Goal: Check status: Check status

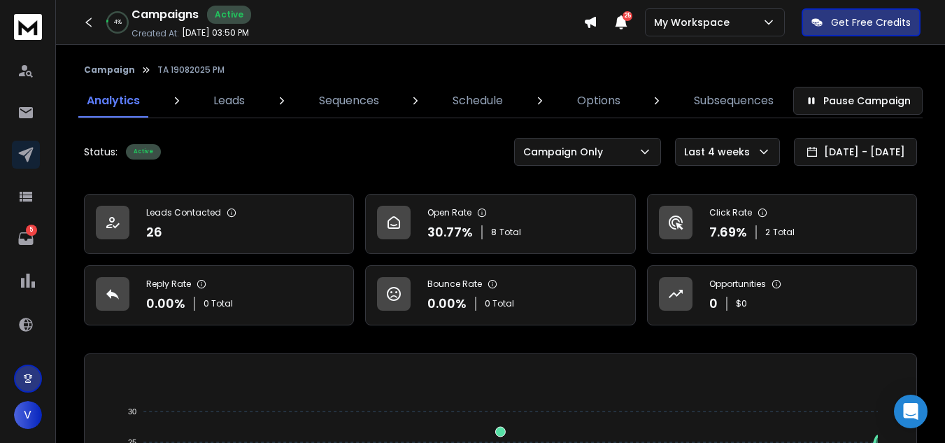
click at [124, 75] on button "Campaign" at bounding box center [109, 69] width 51 height 11
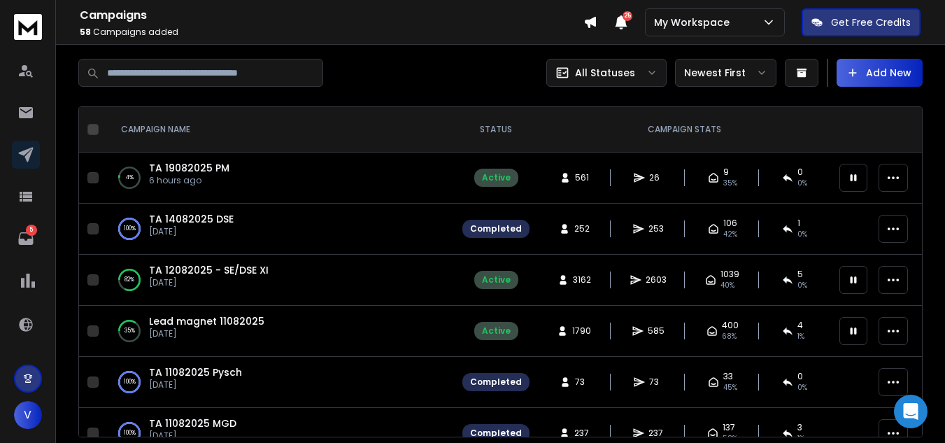
click at [186, 175] on p "6 hours ago" at bounding box center [189, 180] width 80 height 11
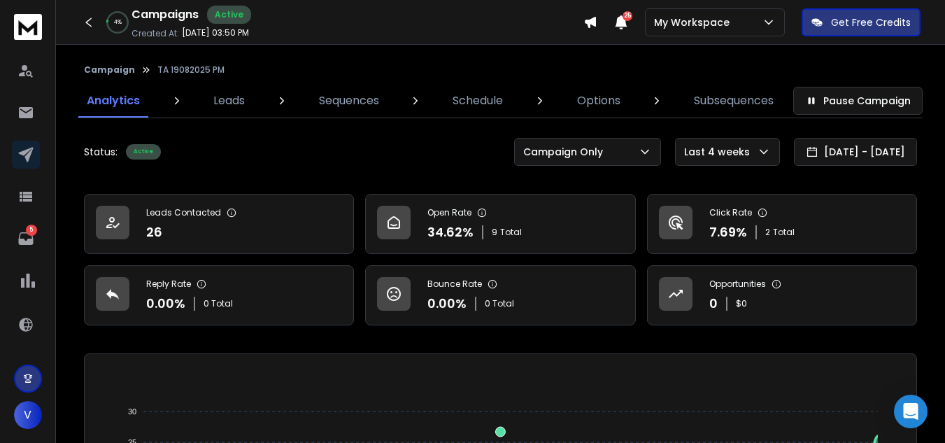
click at [100, 70] on button "Campaign" at bounding box center [109, 69] width 51 height 11
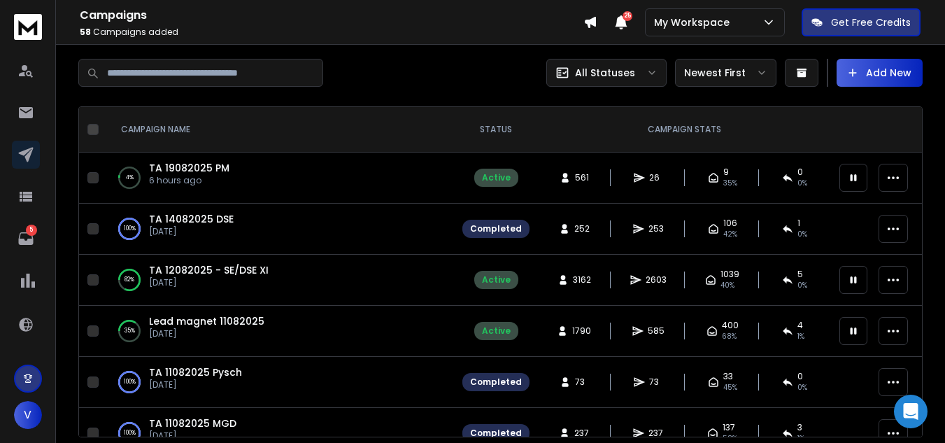
click at [222, 322] on span "Lead magnet 11082025" at bounding box center [206, 321] width 115 height 14
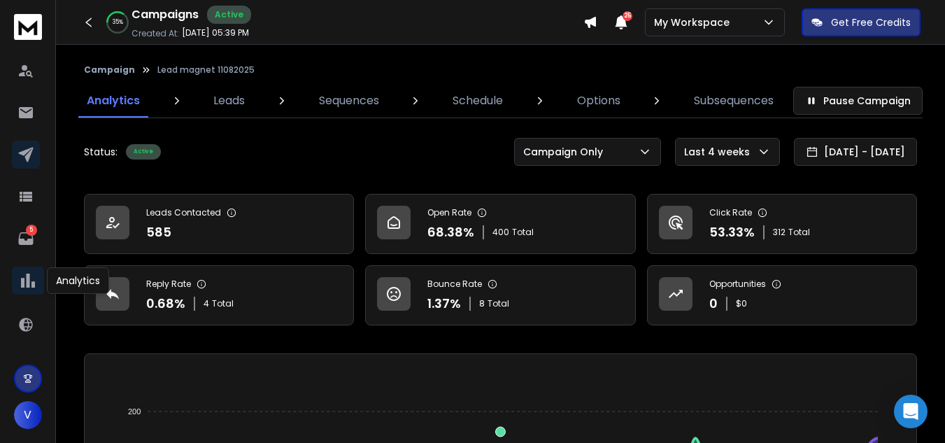
click at [24, 278] on icon at bounding box center [27, 280] width 21 height 21
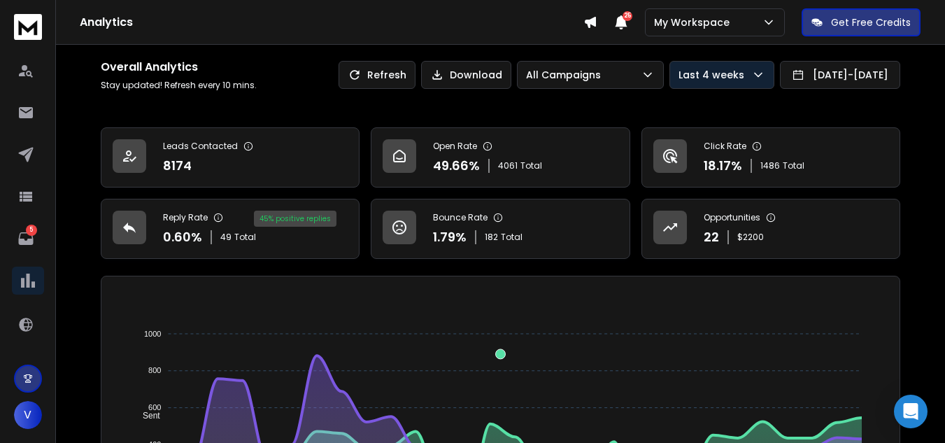
click at [751, 71] on icon "button" at bounding box center [758, 75] width 14 height 14
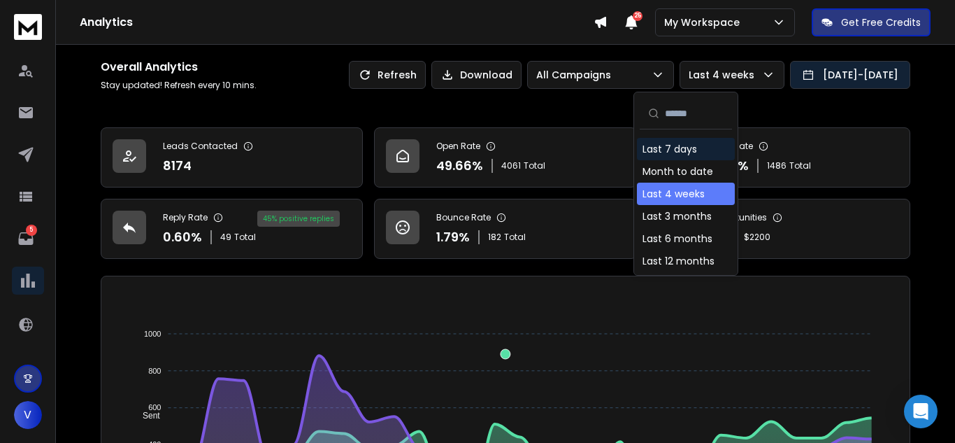
click at [790, 76] on button "[DATE] - [DATE]" at bounding box center [850, 75] width 120 height 28
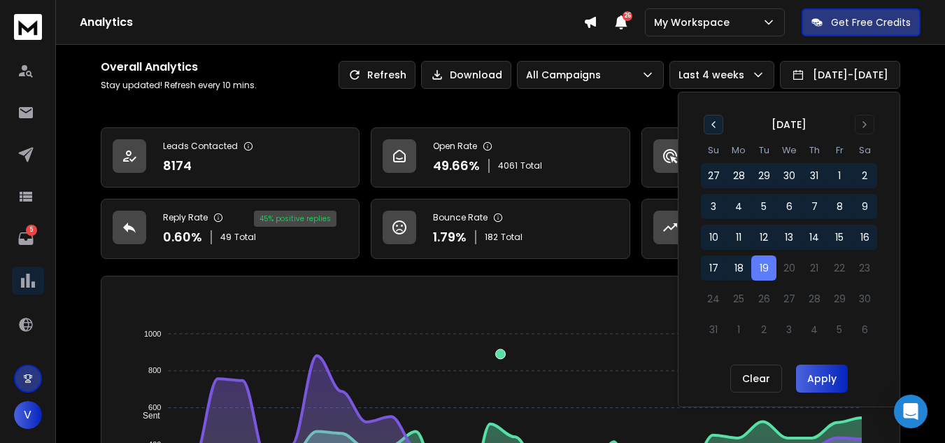
click at [715, 124] on icon "Go to previous month" at bounding box center [713, 124] width 11 height 11
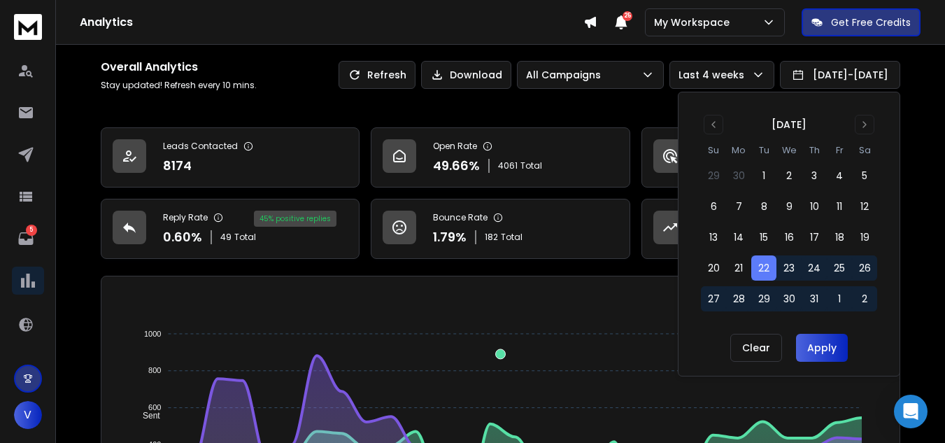
click at [760, 262] on button "22" at bounding box center [763, 267] width 25 height 25
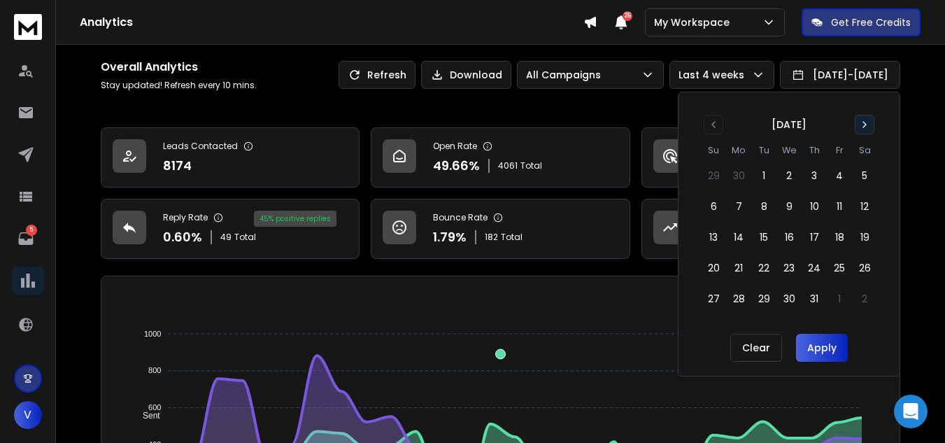
click at [868, 120] on icon "Go to next month" at bounding box center [864, 124] width 11 height 11
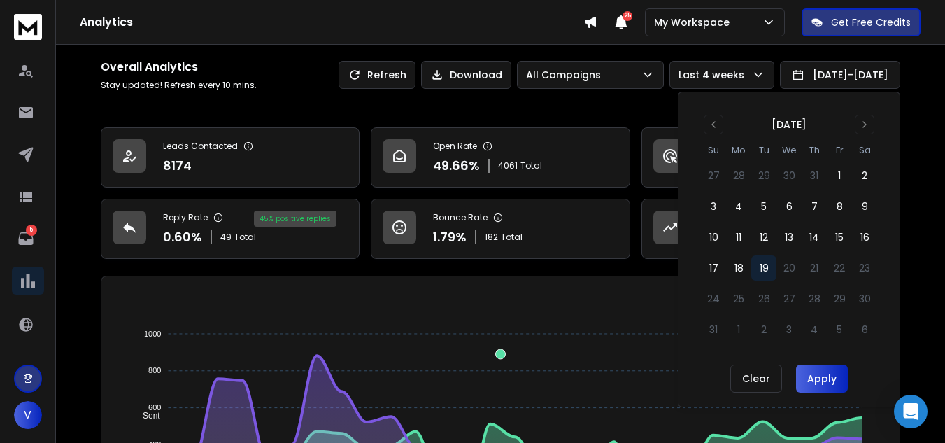
click at [764, 269] on button "19" at bounding box center [763, 267] width 25 height 25
click at [818, 372] on button "Apply" at bounding box center [822, 378] width 52 height 28
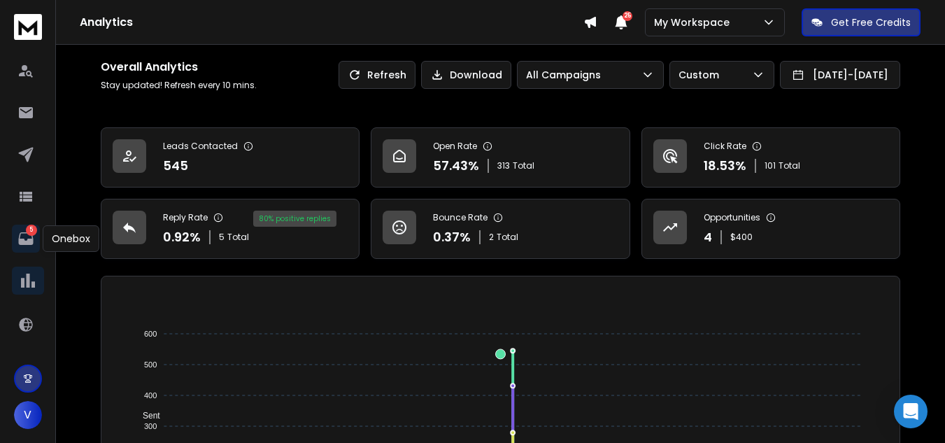
click at [23, 231] on icon at bounding box center [25, 238] width 17 height 17
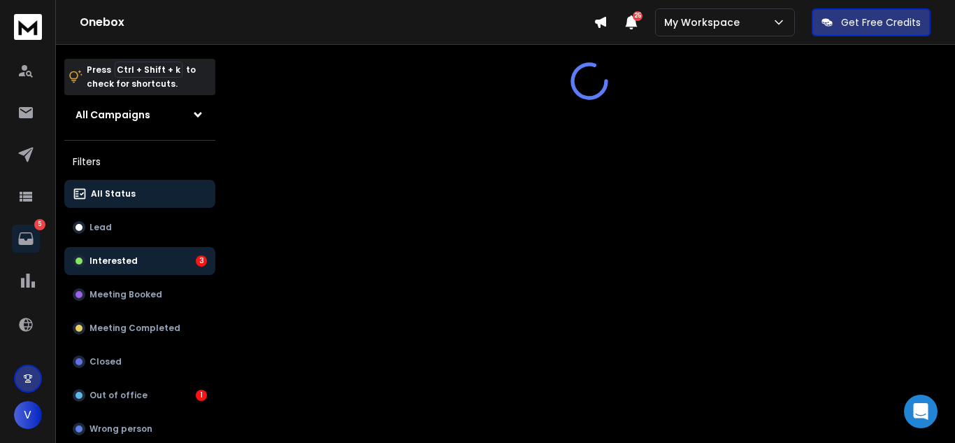
click at [134, 259] on button "Interested 3" at bounding box center [139, 261] width 151 height 28
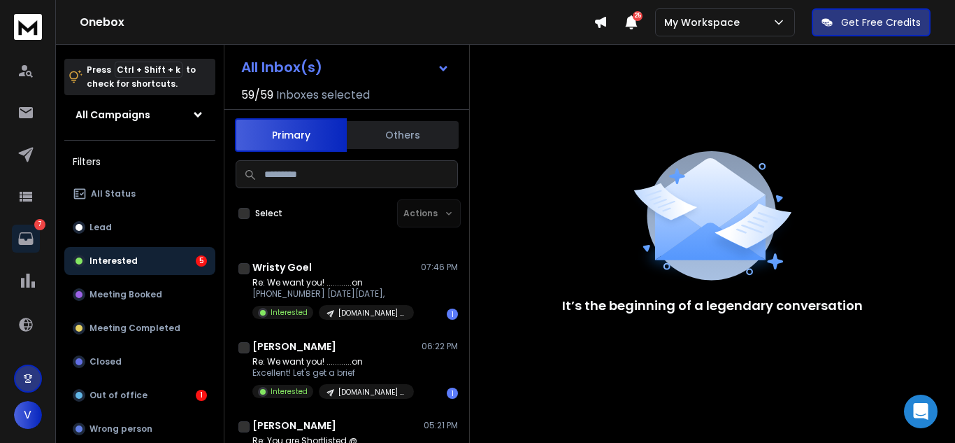
scroll to position [92, 0]
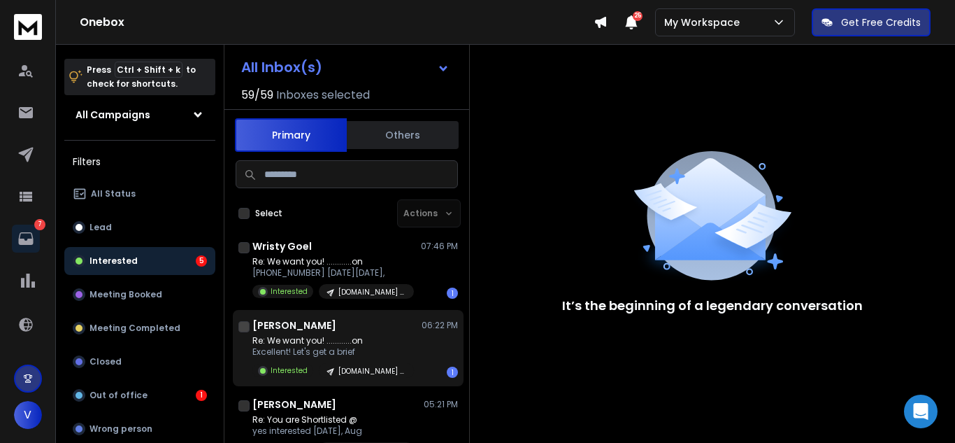
click at [301, 339] on p "Re: We want you! ............on" at bounding box center [333, 340] width 162 height 11
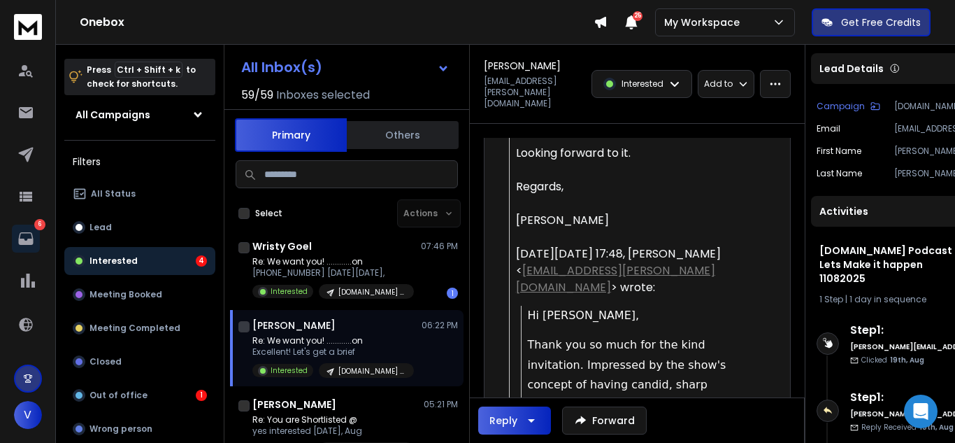
scroll to position [0, 0]
